Goal: Find specific page/section: Find specific page/section

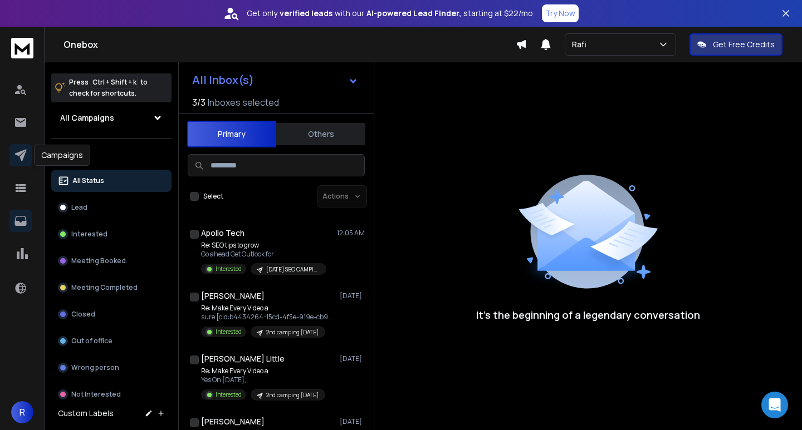
click at [22, 149] on icon at bounding box center [20, 155] width 13 height 13
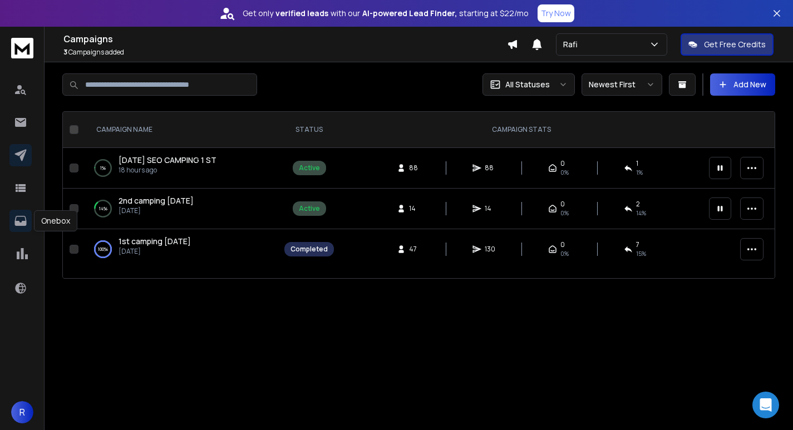
click at [22, 222] on icon at bounding box center [20, 221] width 12 height 10
